Goal: Communication & Community: Answer question/provide support

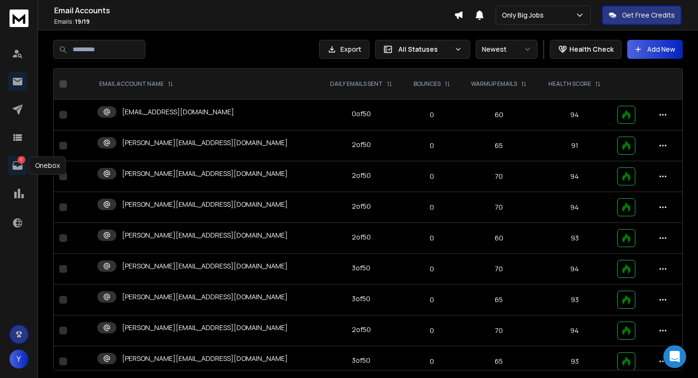
click at [14, 162] on icon at bounding box center [17, 165] width 11 height 11
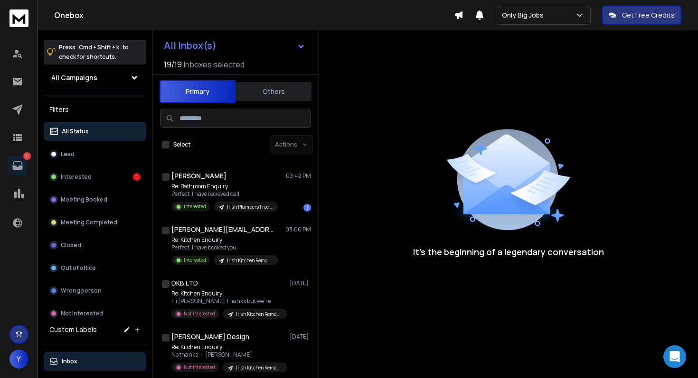
click at [85, 179] on p "Interested" at bounding box center [76, 177] width 31 height 8
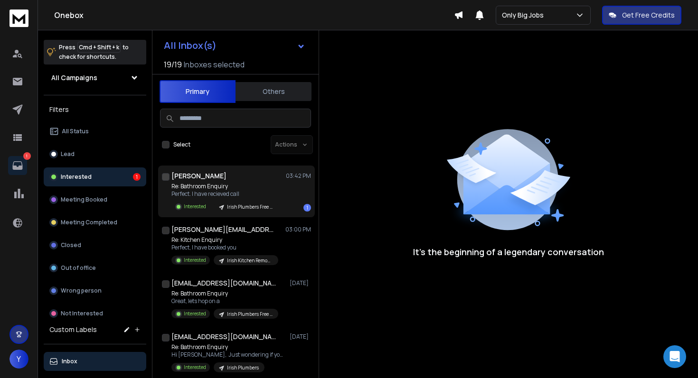
click at [207, 195] on p "Perfect. I have recieved call" at bounding box center [224, 194] width 107 height 8
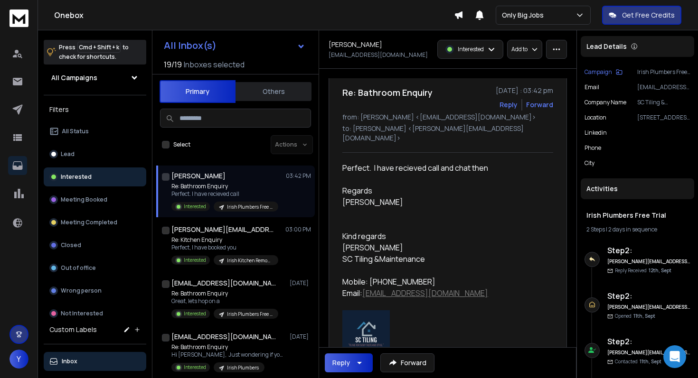
scroll to position [56, 0]
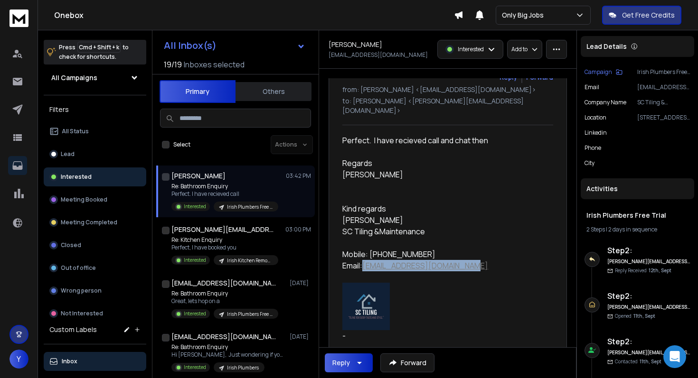
drag, startPoint x: 443, startPoint y: 258, endPoint x: 364, endPoint y: 260, distance: 79.8
click at [364, 260] on div "Email: [EMAIL_ADDRESS][DOMAIN_NAME]" at bounding box center [443, 265] width 203 height 11
copy link "[EMAIL_ADDRESS][DOMAIN_NAME]"
click at [346, 364] on div "Reply" at bounding box center [341, 362] width 18 height 9
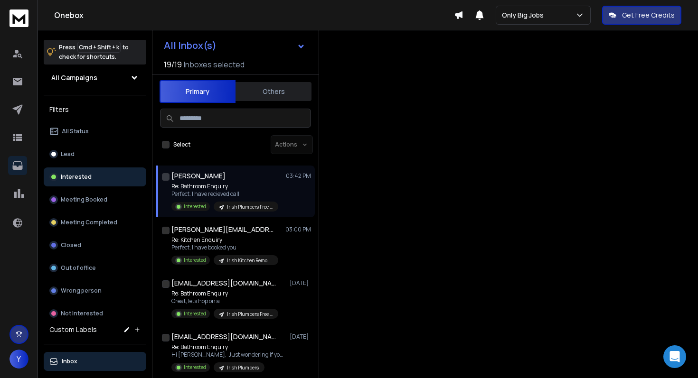
scroll to position [0, 0]
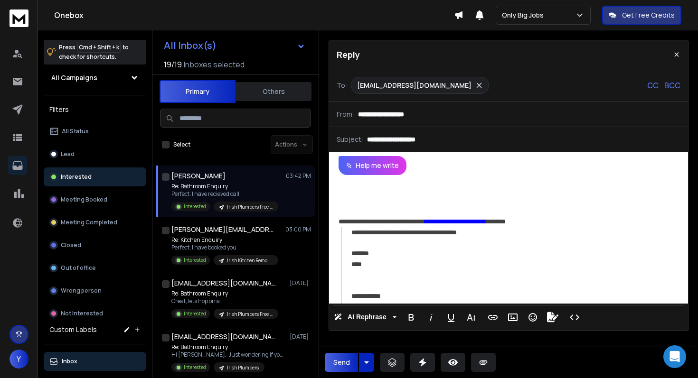
click at [475, 86] on icon at bounding box center [479, 86] width 8 height 8
click at [674, 56] on icon at bounding box center [677, 55] width 8 height 8
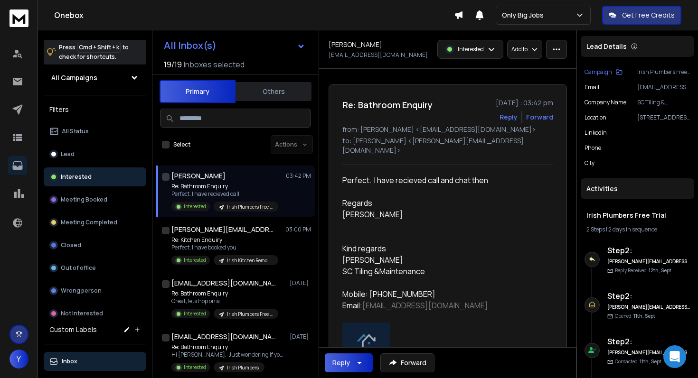
scroll to position [15, 0]
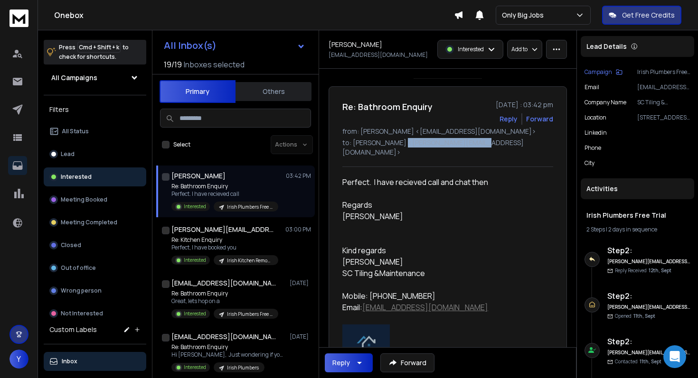
drag, startPoint x: 398, startPoint y: 146, endPoint x: 469, endPoint y: 147, distance: 71.2
click at [469, 147] on p "to: [PERSON_NAME] <[PERSON_NAME][EMAIL_ADDRESS][DOMAIN_NAME]>" at bounding box center [447, 147] width 211 height 19
copy p "[PERSON_NAME][EMAIL_ADDRESS][DOMAIN_NAME]"
click at [342, 360] on div "Reply" at bounding box center [341, 362] width 18 height 9
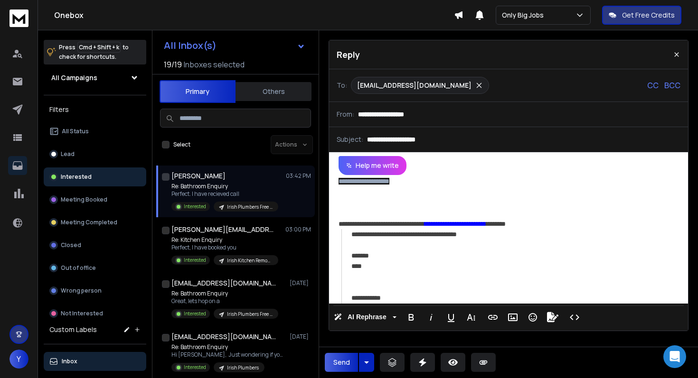
drag, startPoint x: 423, startPoint y: 193, endPoint x: 424, endPoint y: 188, distance: 5.4
click at [423, 191] on div at bounding box center [507, 192] width 337 height 10
click at [424, 188] on div at bounding box center [507, 192] width 337 height 10
click at [424, 188] on div "**********" at bounding box center [507, 239] width 356 height 129
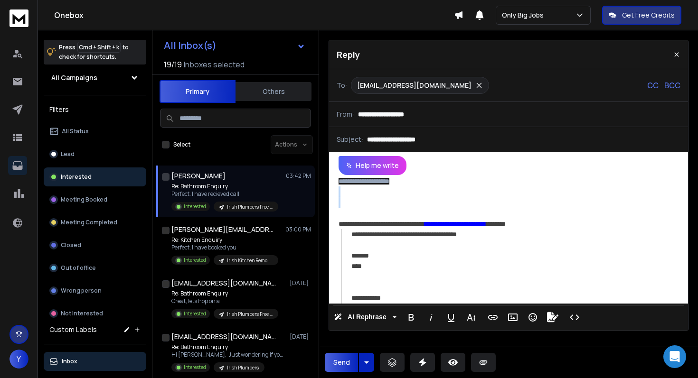
scroll to position [6, 0]
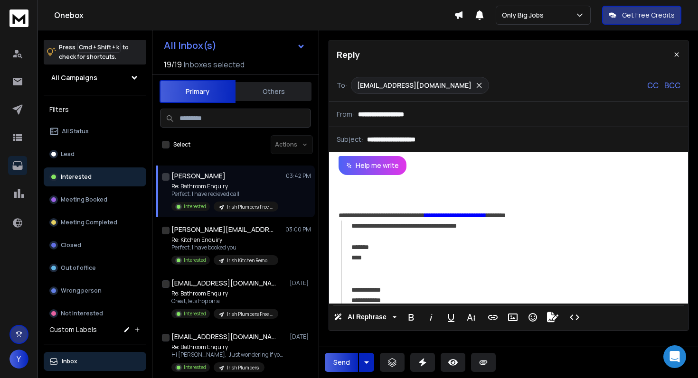
click at [419, 117] on input "**********" at bounding box center [519, 114] width 322 height 9
click at [419, 116] on input "**********" at bounding box center [519, 114] width 322 height 9
click at [418, 116] on input "**********" at bounding box center [519, 114] width 322 height 9
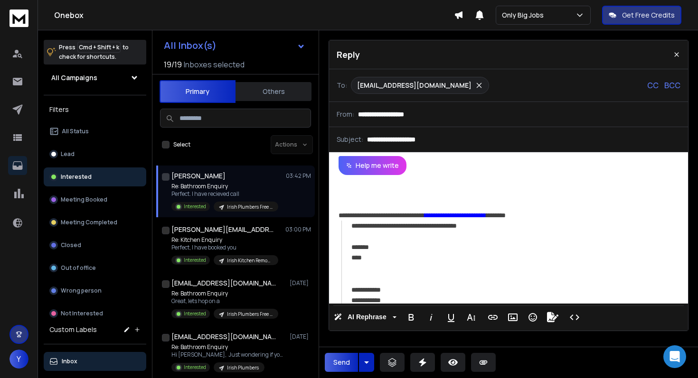
paste input "**"
type input "**********"
click at [424, 188] on div at bounding box center [507, 184] width 337 height 10
click at [351, 364] on button "Send" at bounding box center [341, 362] width 33 height 19
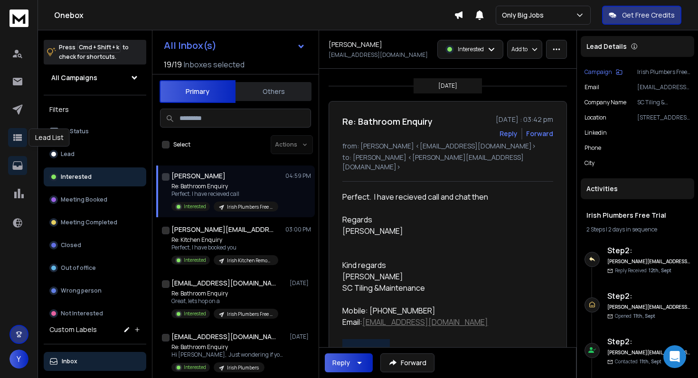
drag, startPoint x: 15, startPoint y: 132, endPoint x: 18, endPoint y: 141, distance: 10.4
click at [15, 132] on link at bounding box center [17, 137] width 19 height 19
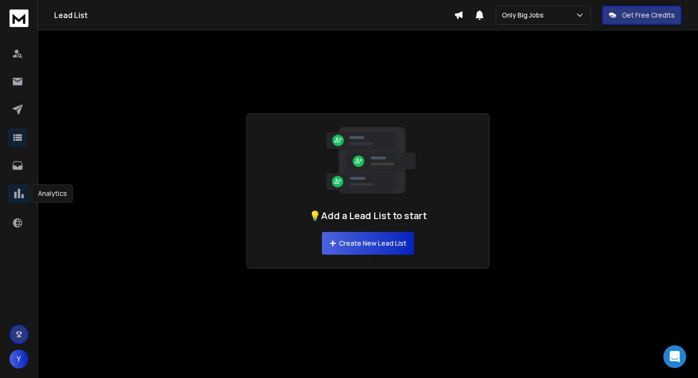
click at [20, 195] on icon at bounding box center [19, 194] width 14 height 14
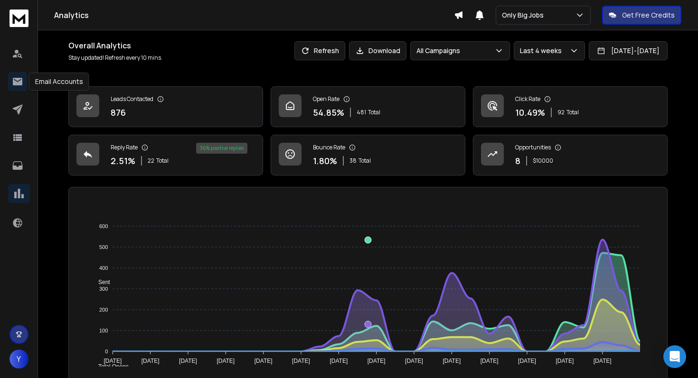
click at [24, 84] on link at bounding box center [17, 81] width 19 height 19
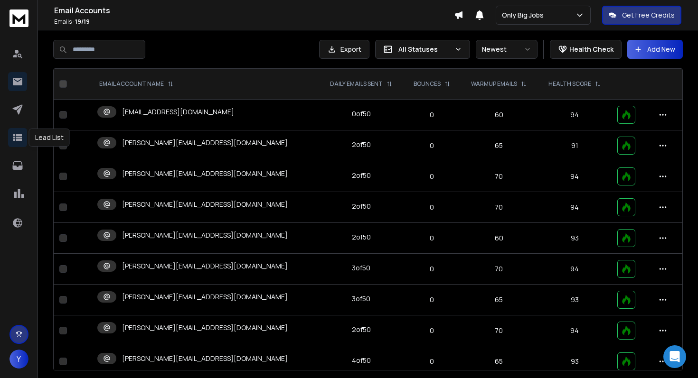
click at [19, 138] on icon at bounding box center [17, 137] width 9 height 7
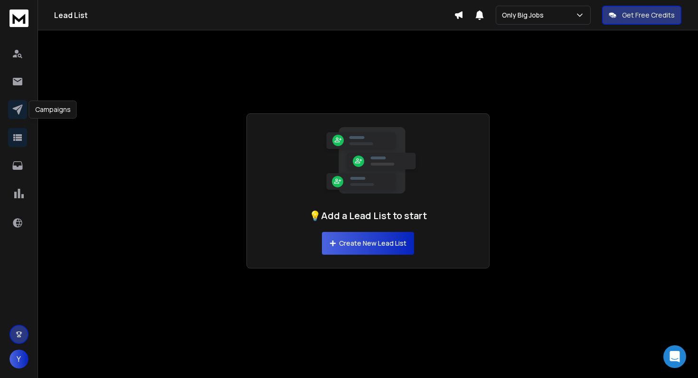
click at [19, 109] on icon at bounding box center [17, 109] width 10 height 10
